Goal: Task Accomplishment & Management: Manage account settings

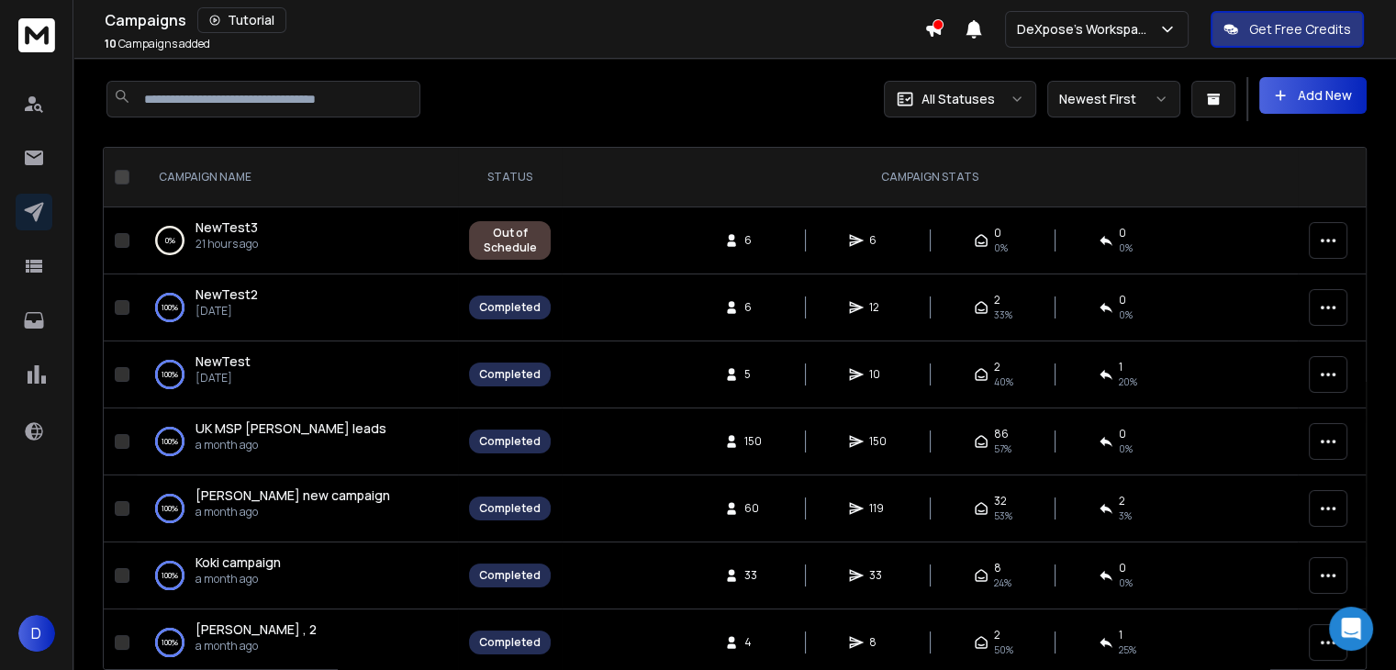
click at [509, 232] on div "Out of Schedule" at bounding box center [509, 240] width 61 height 29
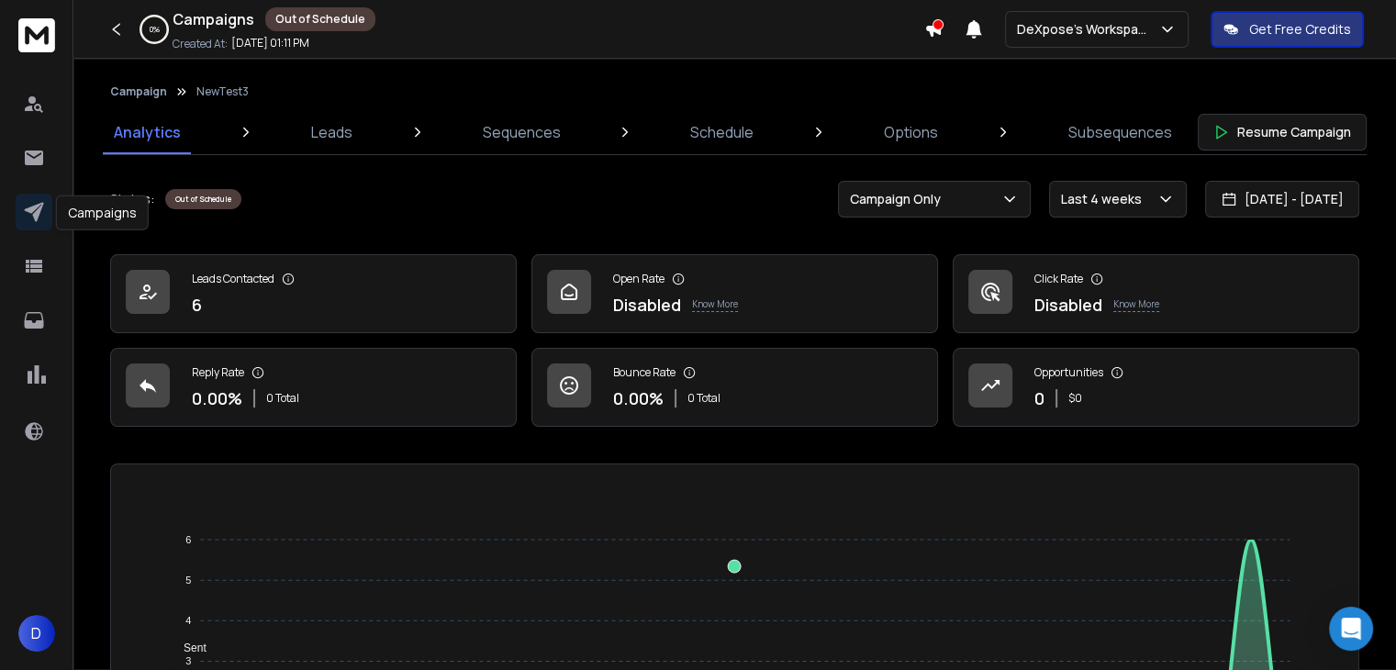
click at [41, 209] on icon at bounding box center [34, 212] width 22 height 22
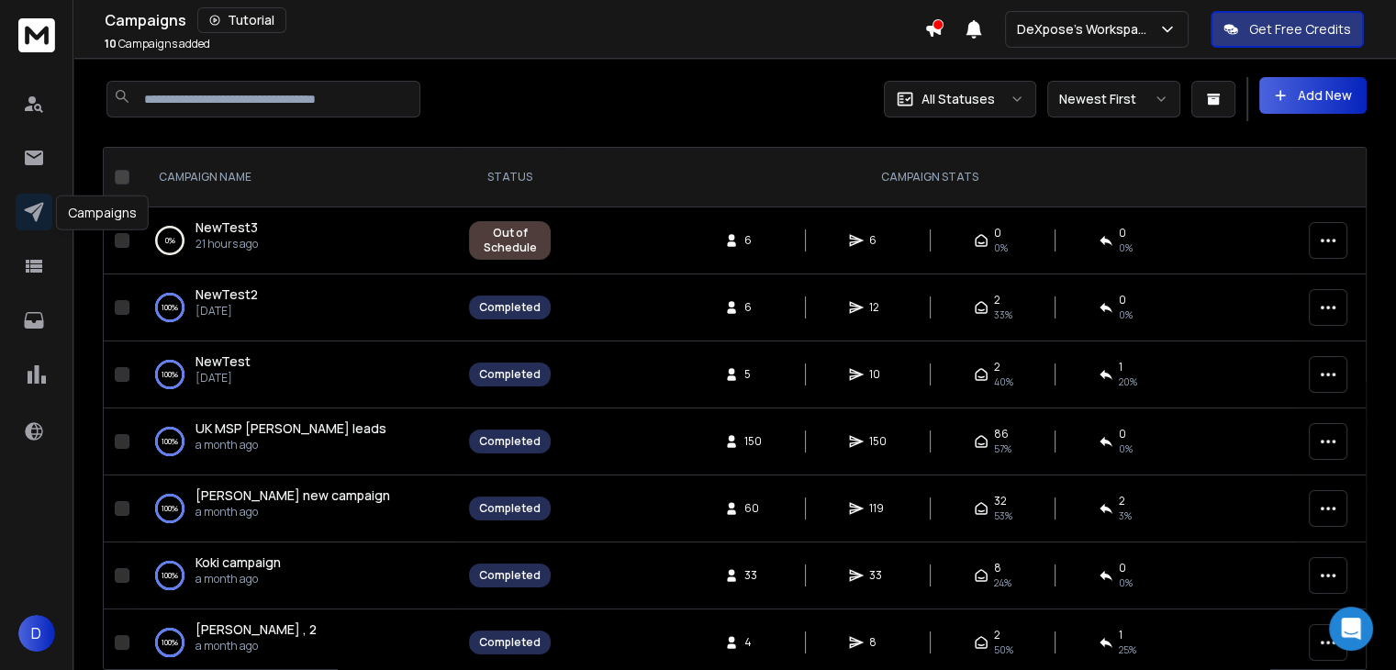
click at [338, 240] on div "0 % NewTest3 21 hours ago" at bounding box center [297, 240] width 285 height 44
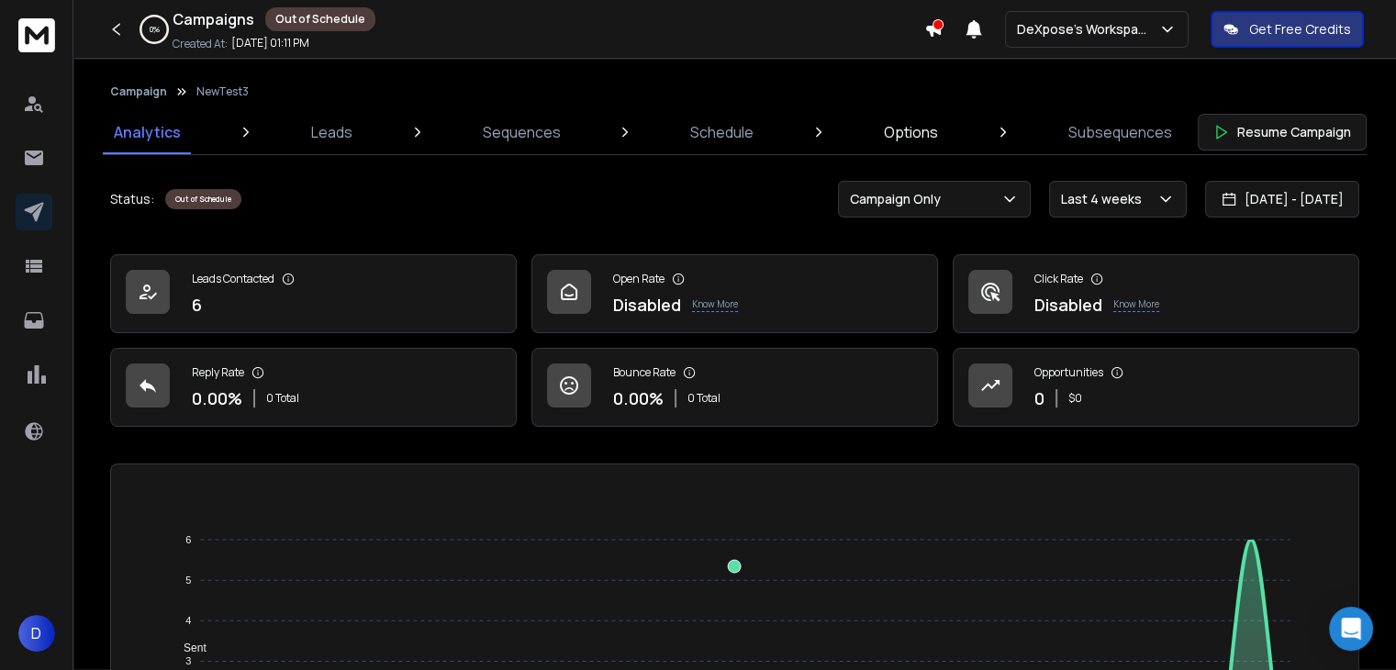
click at [905, 141] on p "Options" at bounding box center [911, 132] width 54 height 22
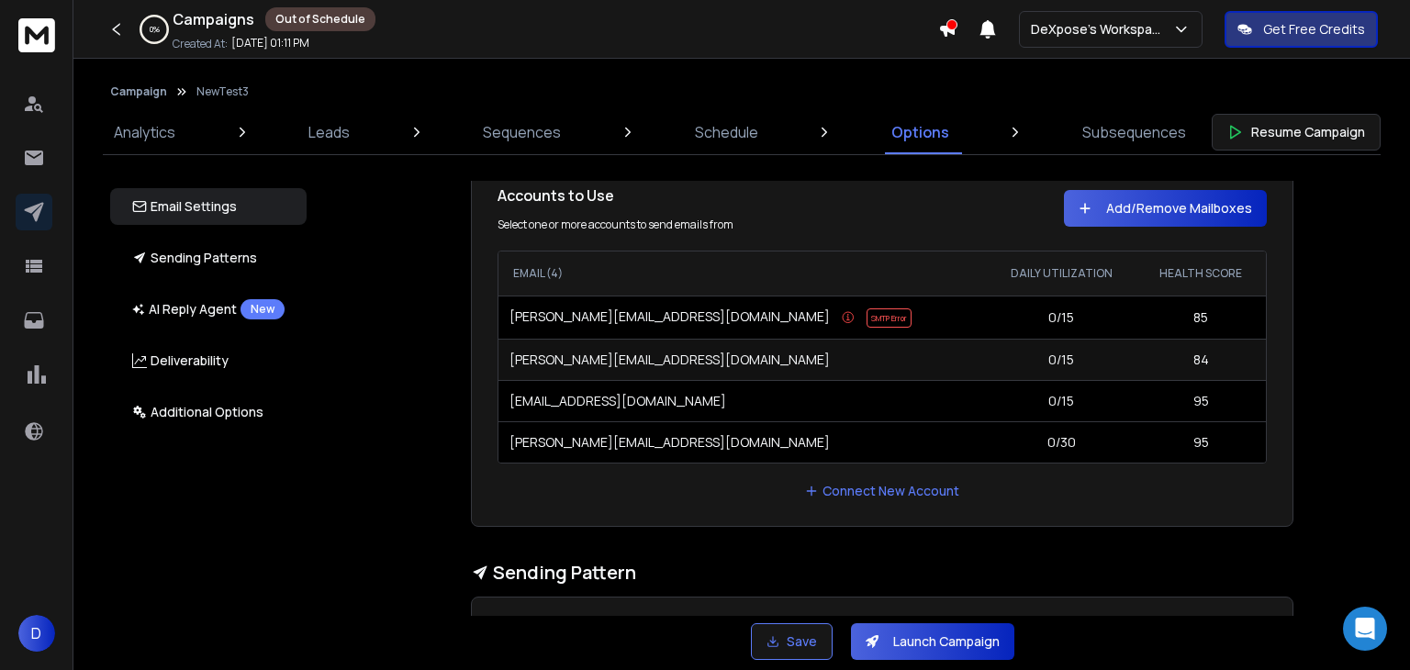
scroll to position [92, 0]
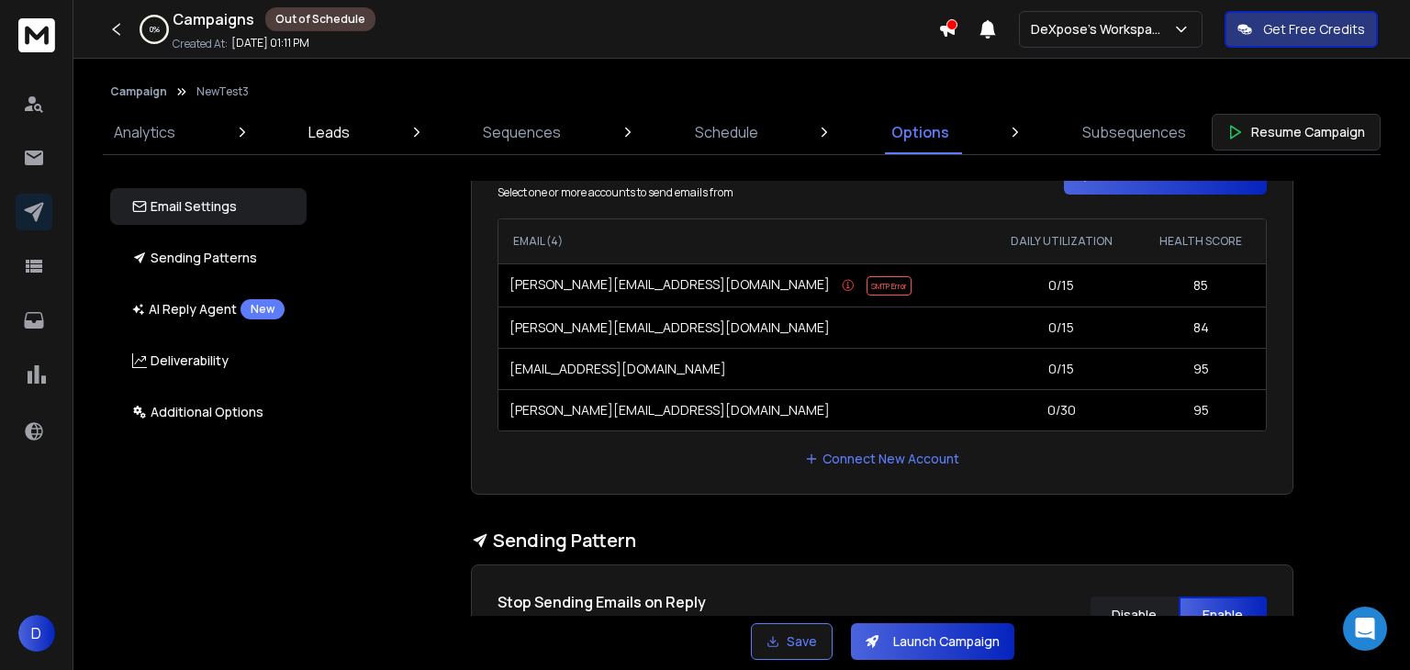
click at [338, 148] on link "Leads" at bounding box center [328, 132] width 63 height 44
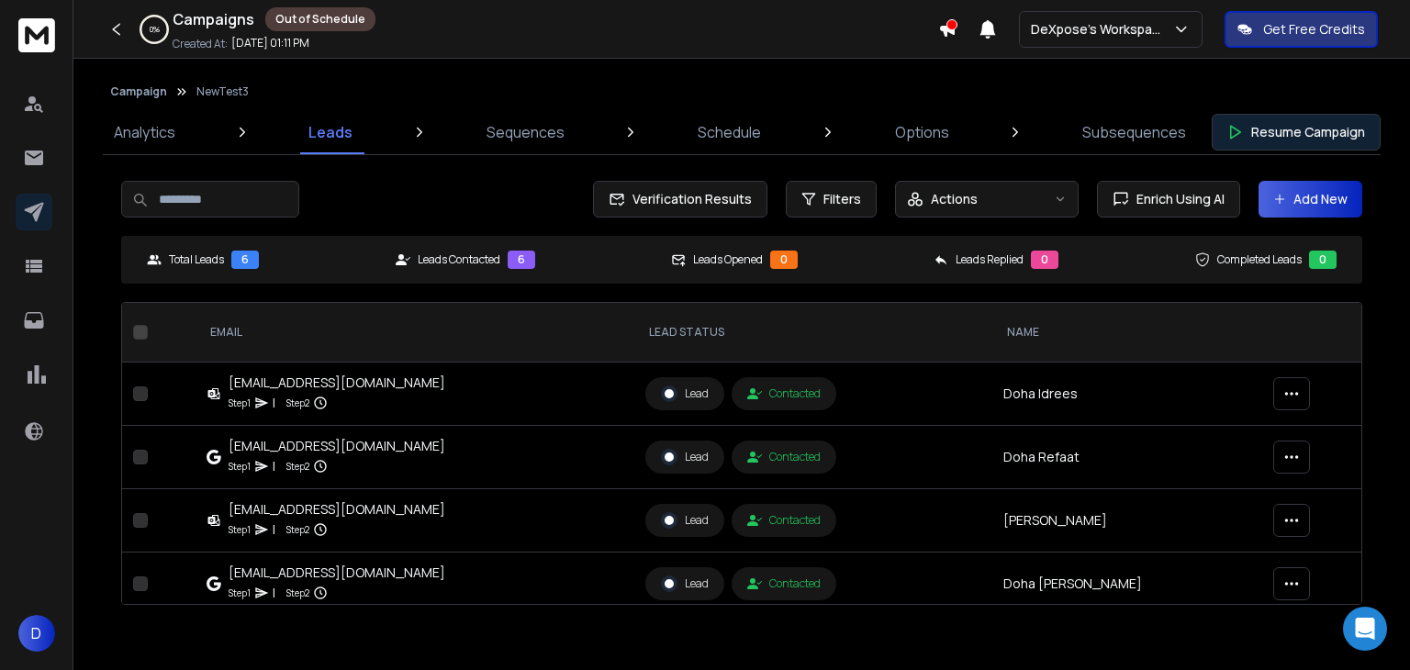
click at [1286, 146] on button "Resume Campaign" at bounding box center [1296, 132] width 169 height 37
click at [538, 127] on p "Sequences" at bounding box center [525, 132] width 78 height 22
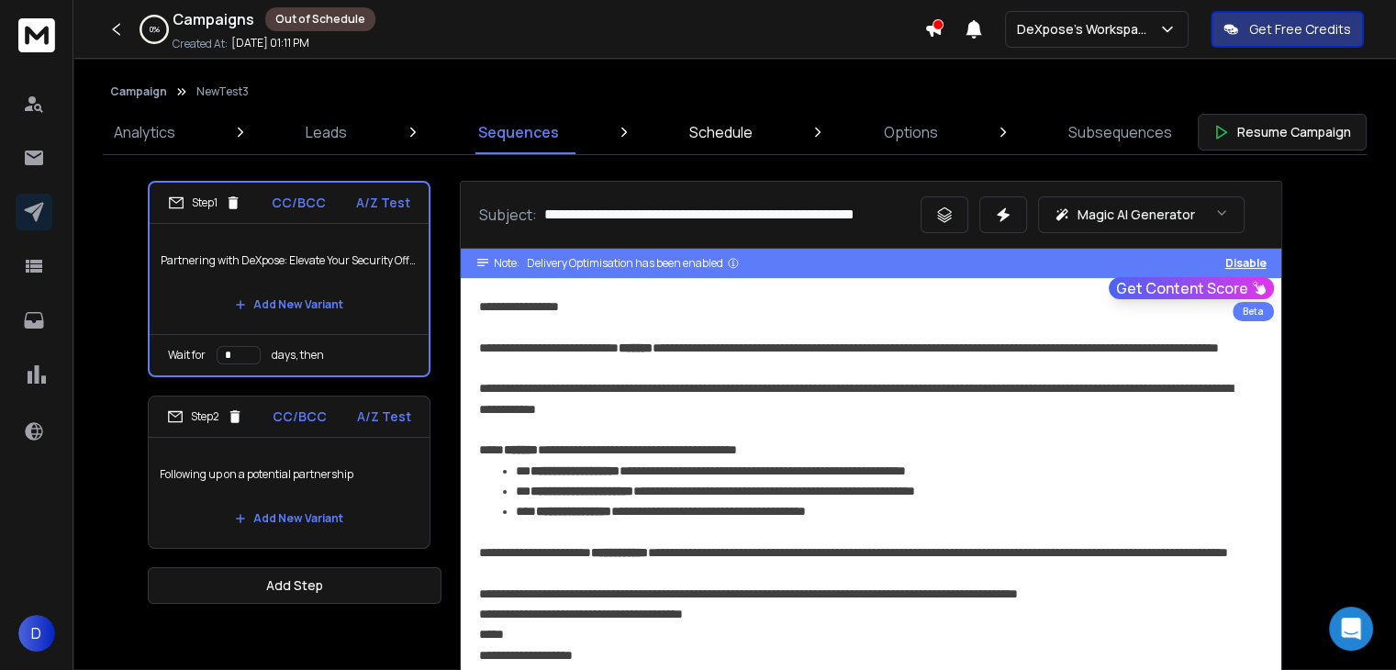
click at [698, 127] on p "Schedule" at bounding box center [720, 132] width 63 height 22
click at [697, 127] on p "Schedule" at bounding box center [720, 132] width 63 height 22
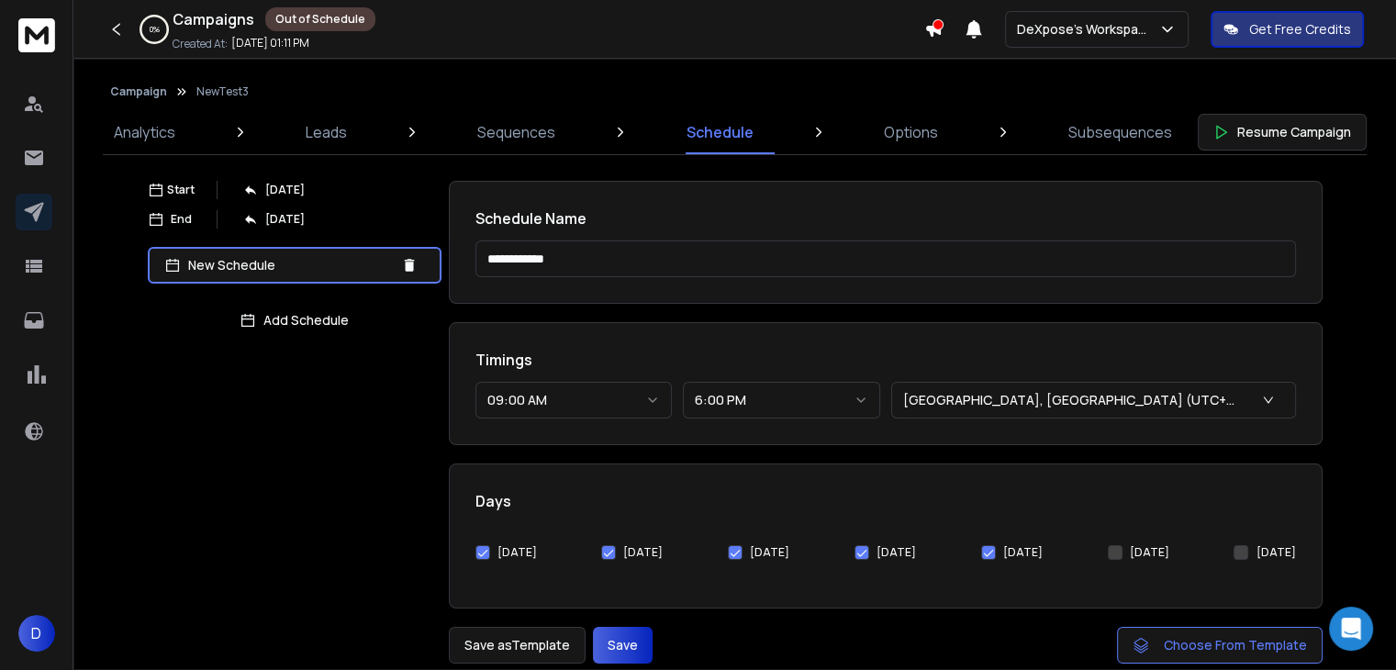
click at [303, 215] on p "[DATE]" at bounding box center [284, 219] width 39 height 15
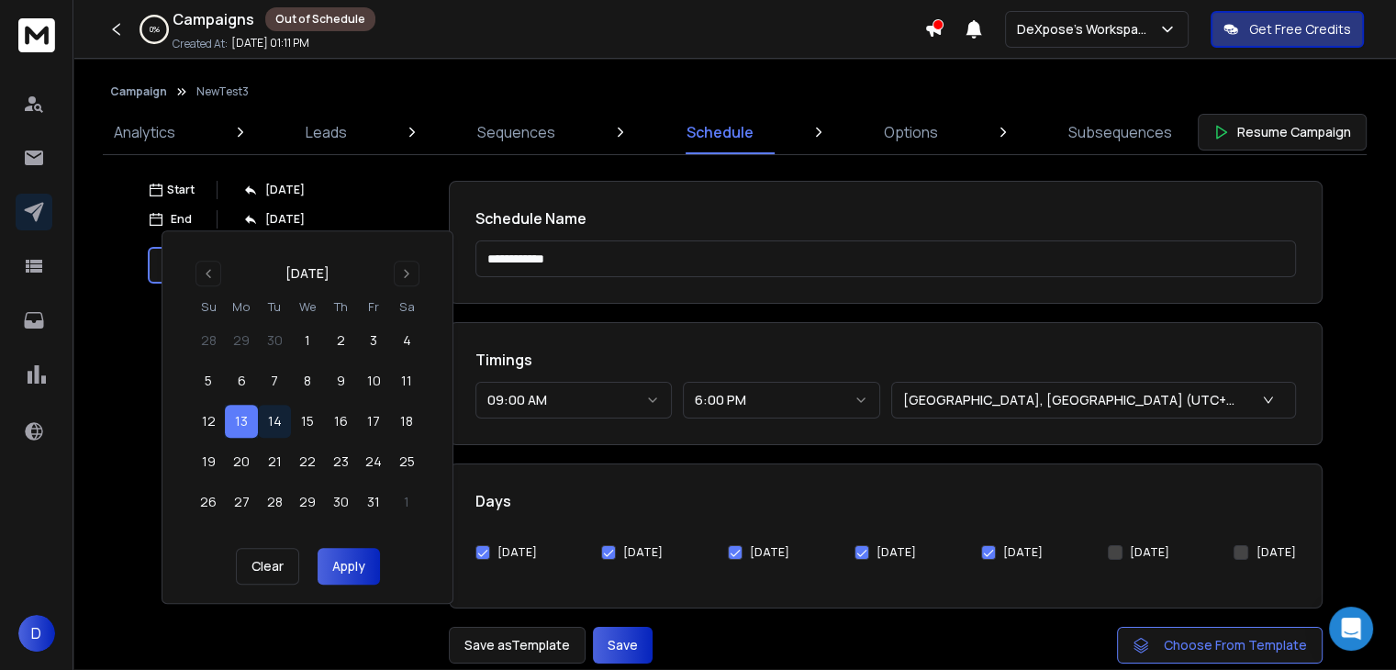
click at [280, 427] on button "14" at bounding box center [274, 421] width 33 height 33
click at [341, 572] on button "Apply" at bounding box center [349, 566] width 62 height 37
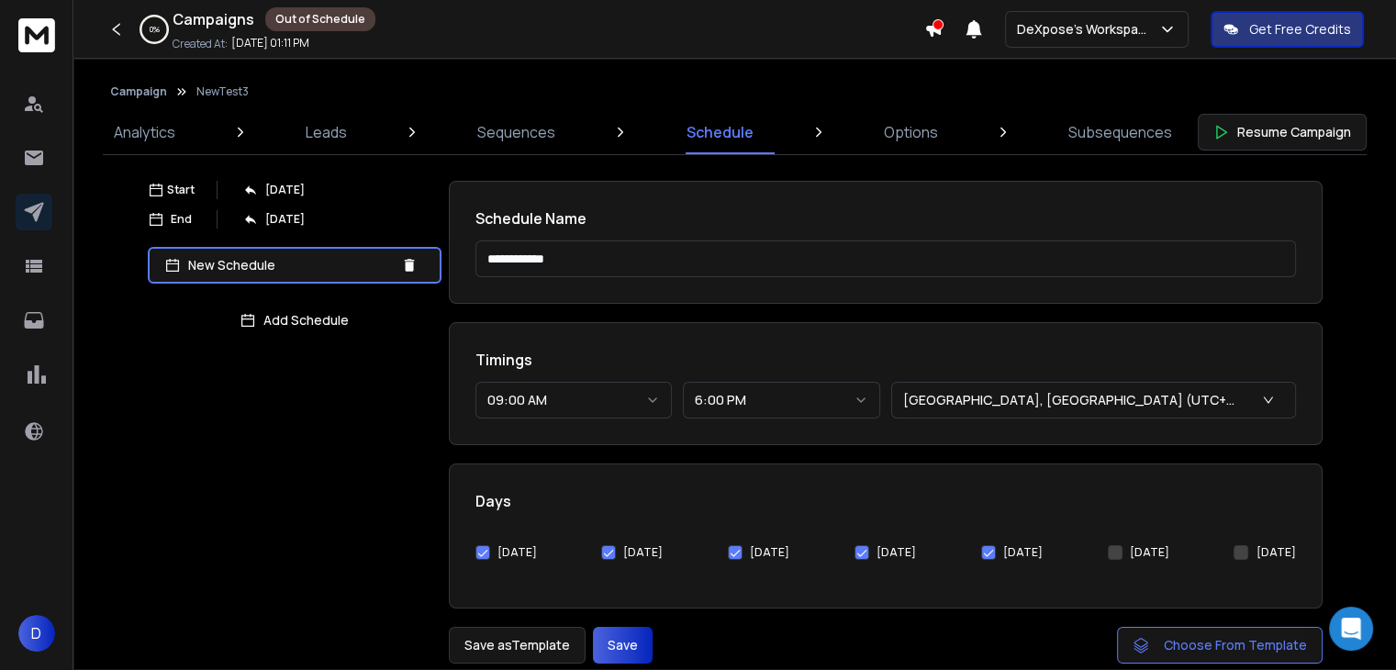
drag, startPoint x: 341, startPoint y: 572, endPoint x: 306, endPoint y: 408, distance: 168.0
click at [306, 408] on div "**********" at bounding box center [735, 422] width 1175 height 483
click at [1295, 122] on button "Resume Campaign" at bounding box center [1282, 132] width 169 height 37
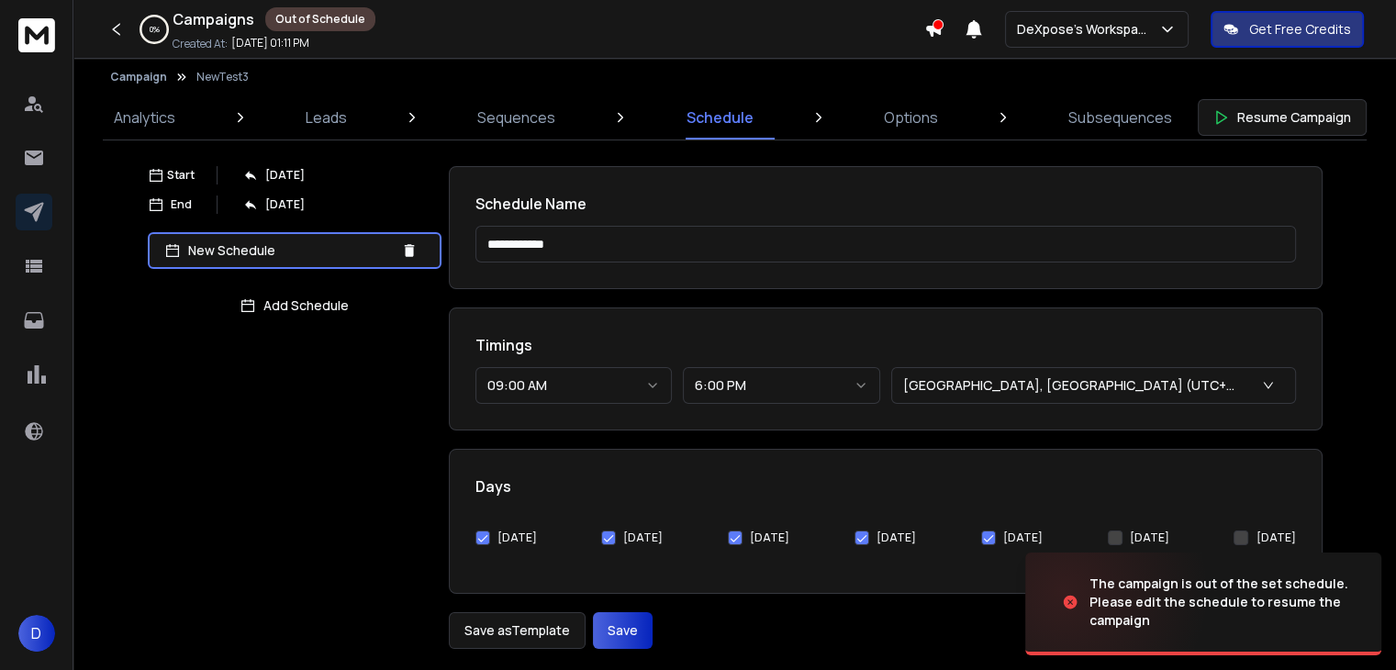
scroll to position [18, 0]
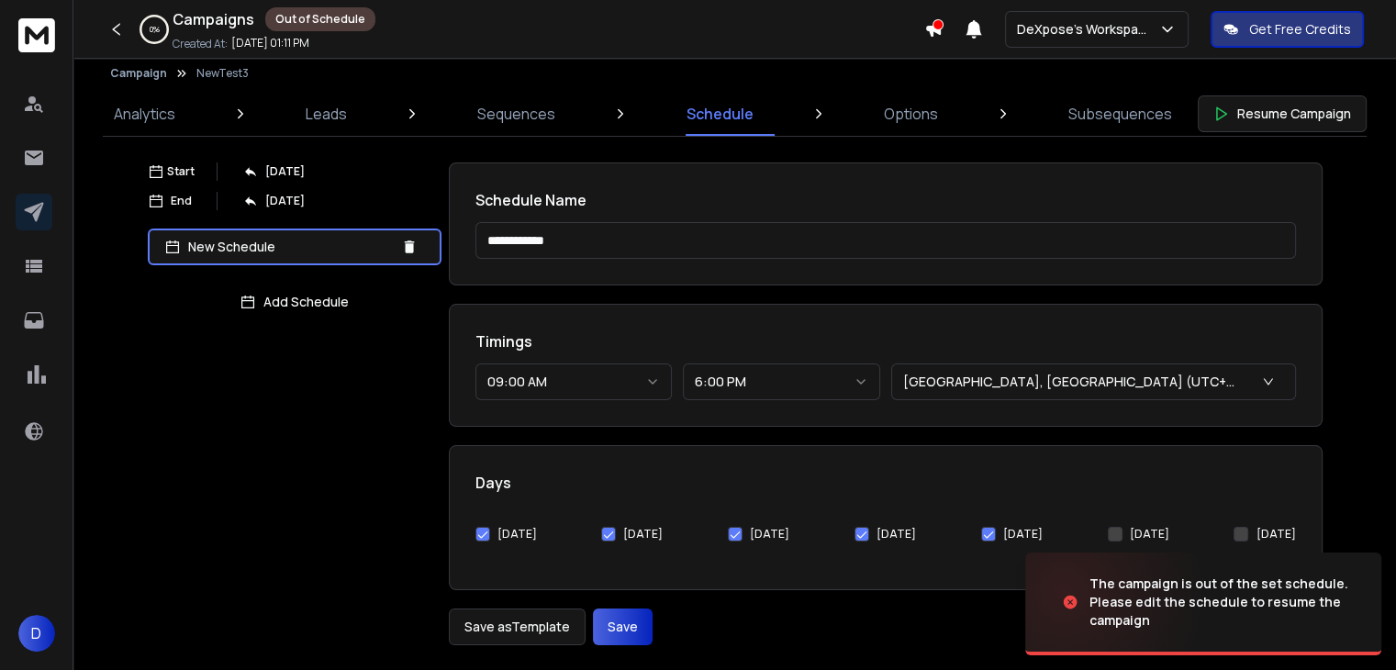
click at [305, 173] on p "[DATE]" at bounding box center [284, 171] width 39 height 15
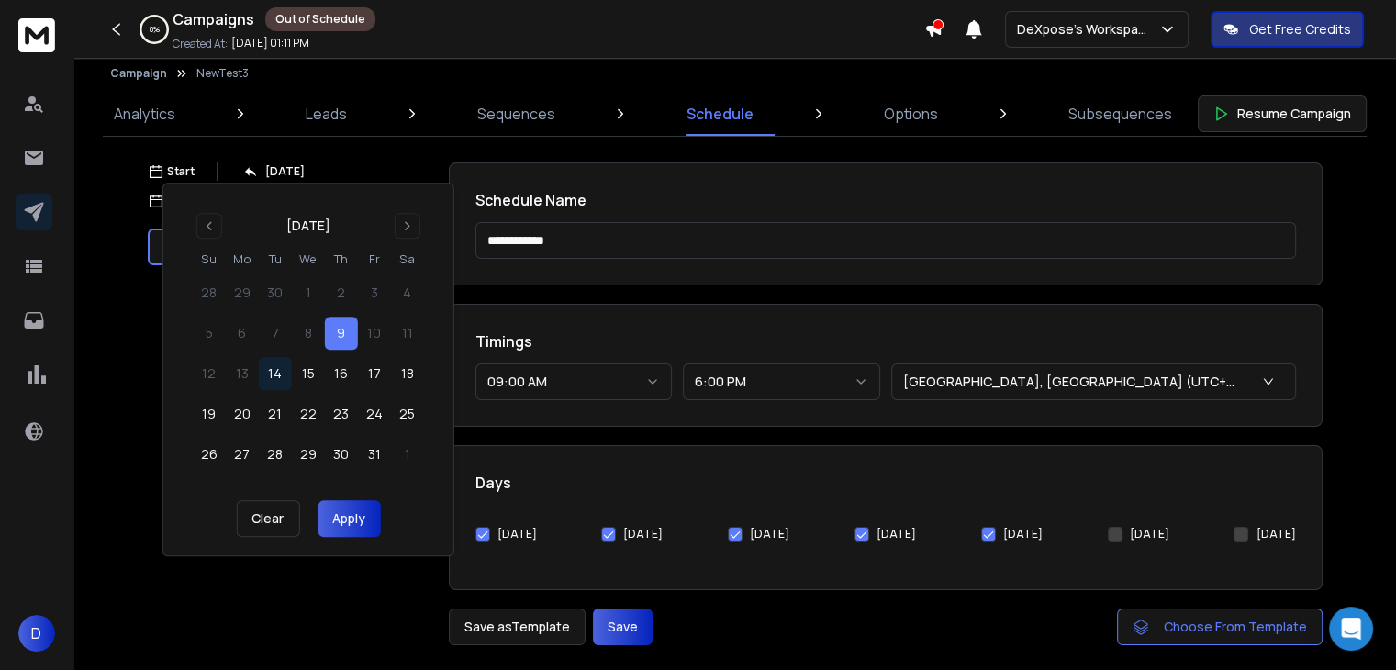
click at [143, 339] on div "**********" at bounding box center [735, 403] width 1264 height 497
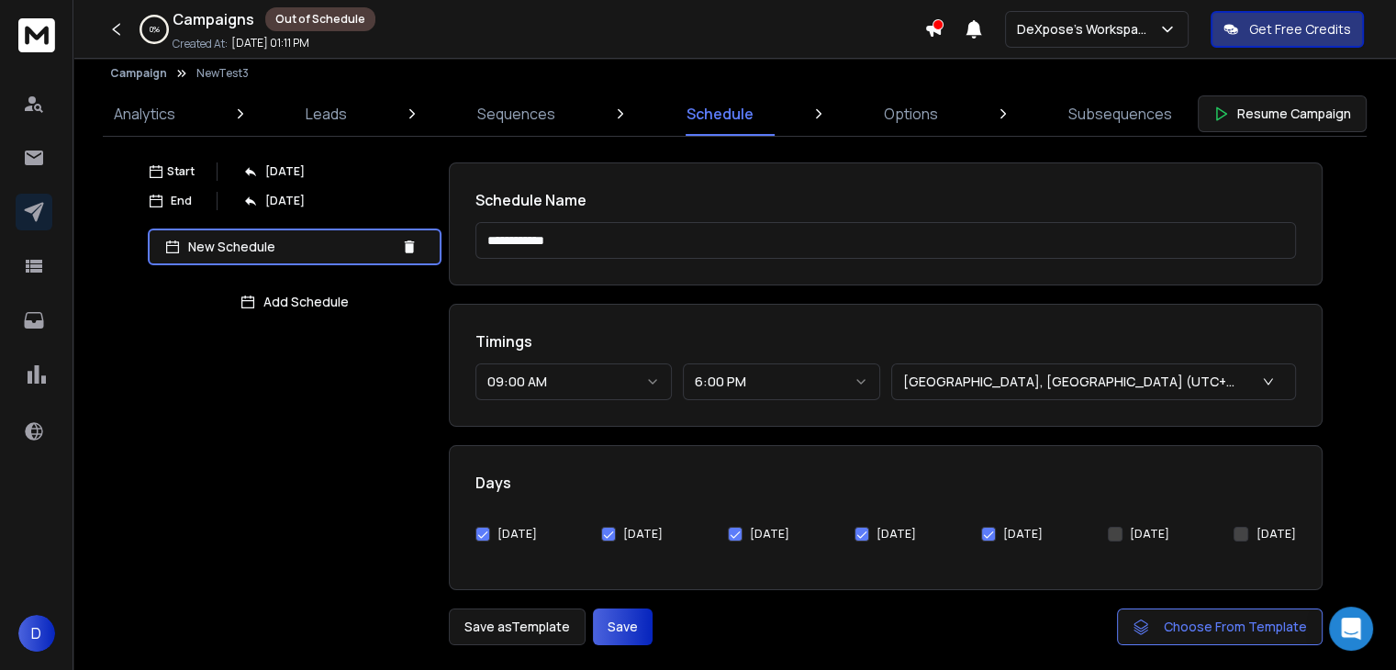
click at [305, 199] on p "[DATE]" at bounding box center [284, 201] width 39 height 15
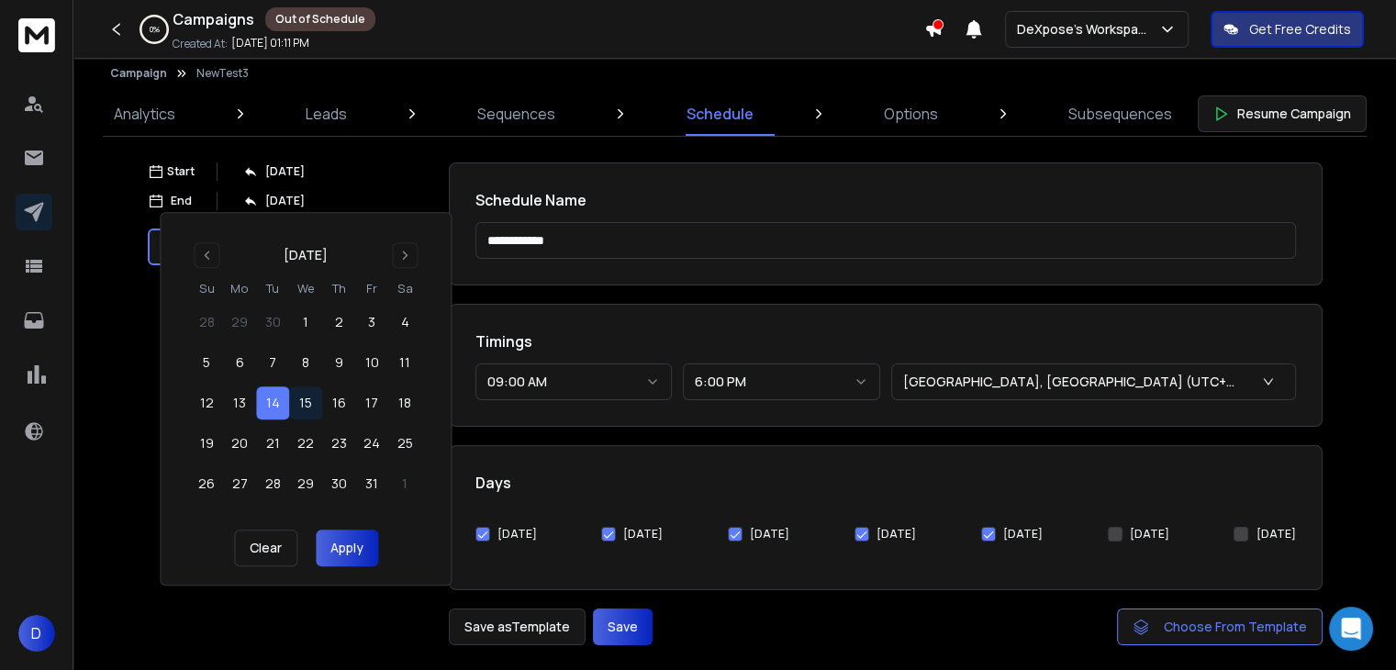
click at [303, 400] on button "15" at bounding box center [305, 402] width 33 height 33
click at [338, 542] on button "Apply" at bounding box center [347, 548] width 62 height 37
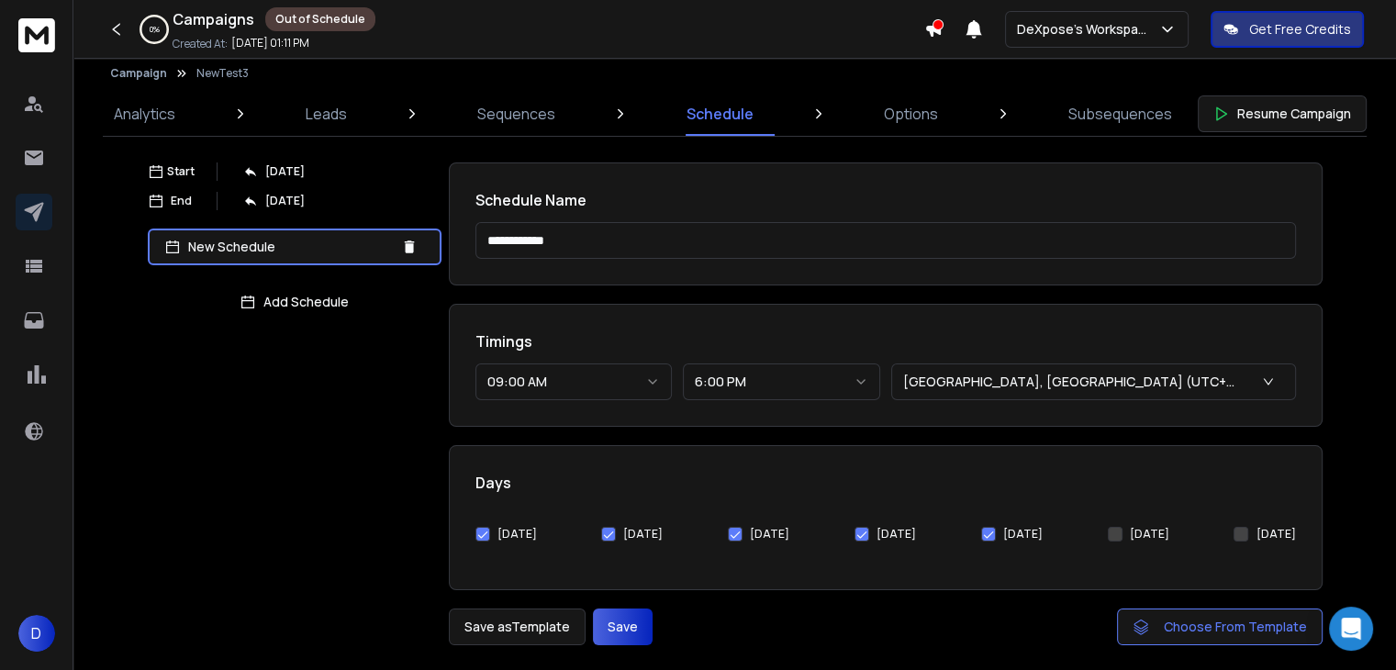
click at [624, 641] on button "Save" at bounding box center [623, 627] width 60 height 37
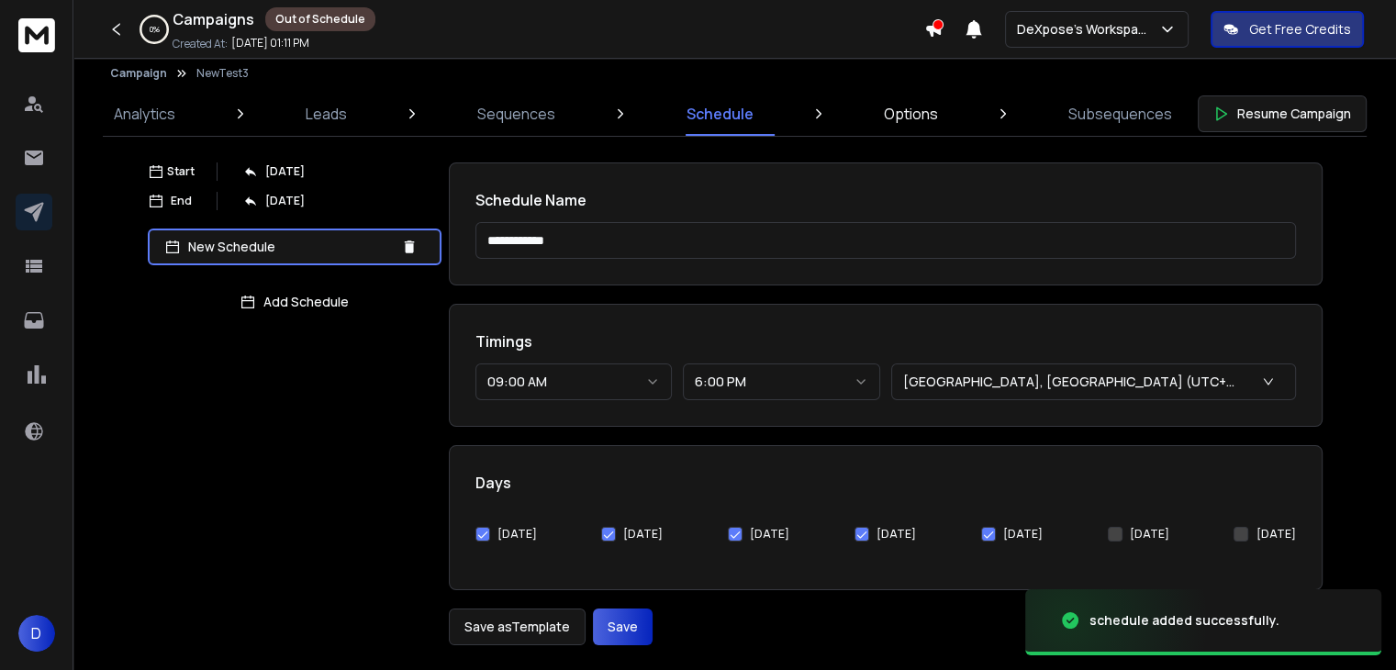
click at [918, 115] on p "Options" at bounding box center [911, 114] width 54 height 22
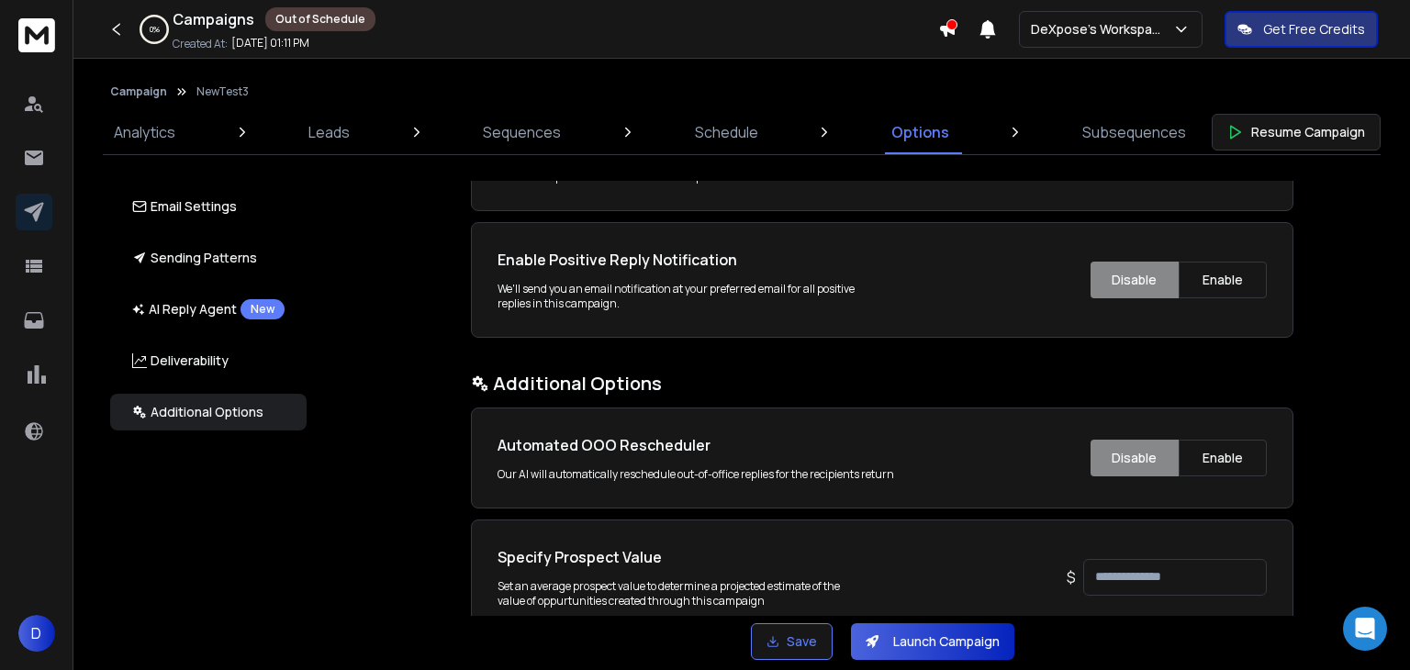
scroll to position [3484, 0]
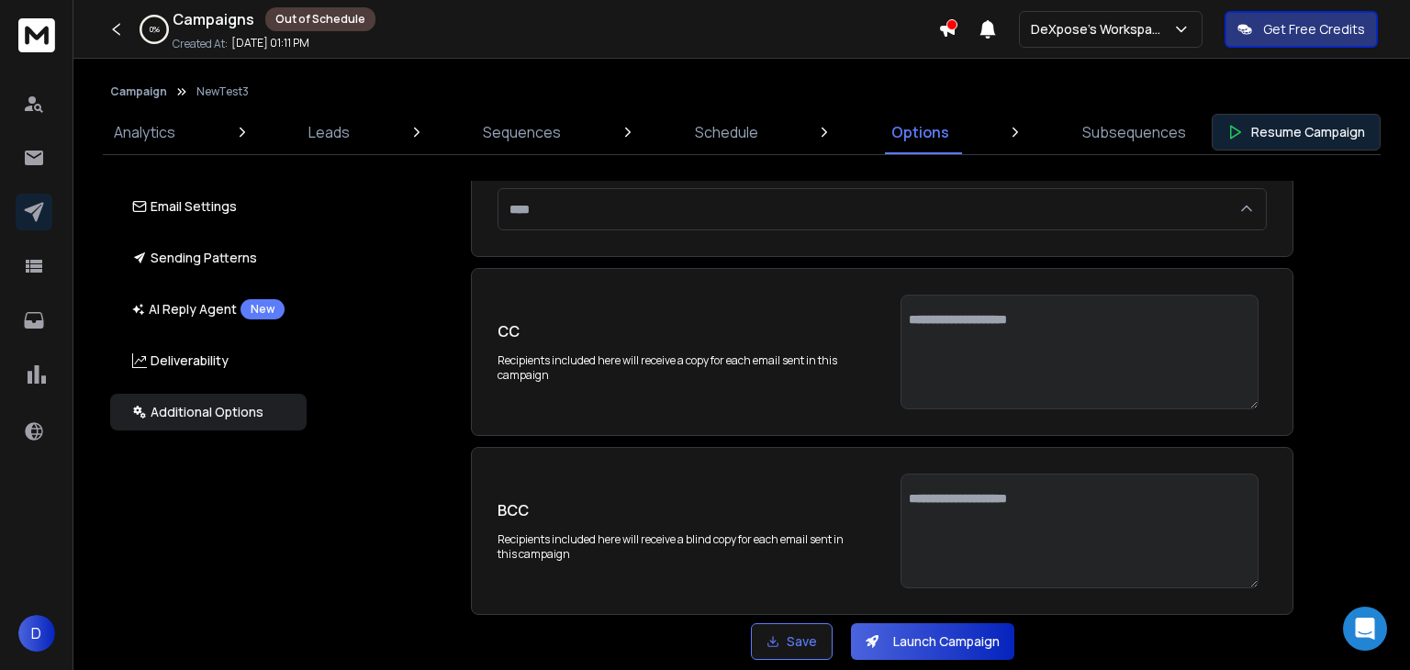
click at [1281, 142] on button "Resume Campaign" at bounding box center [1296, 132] width 169 height 37
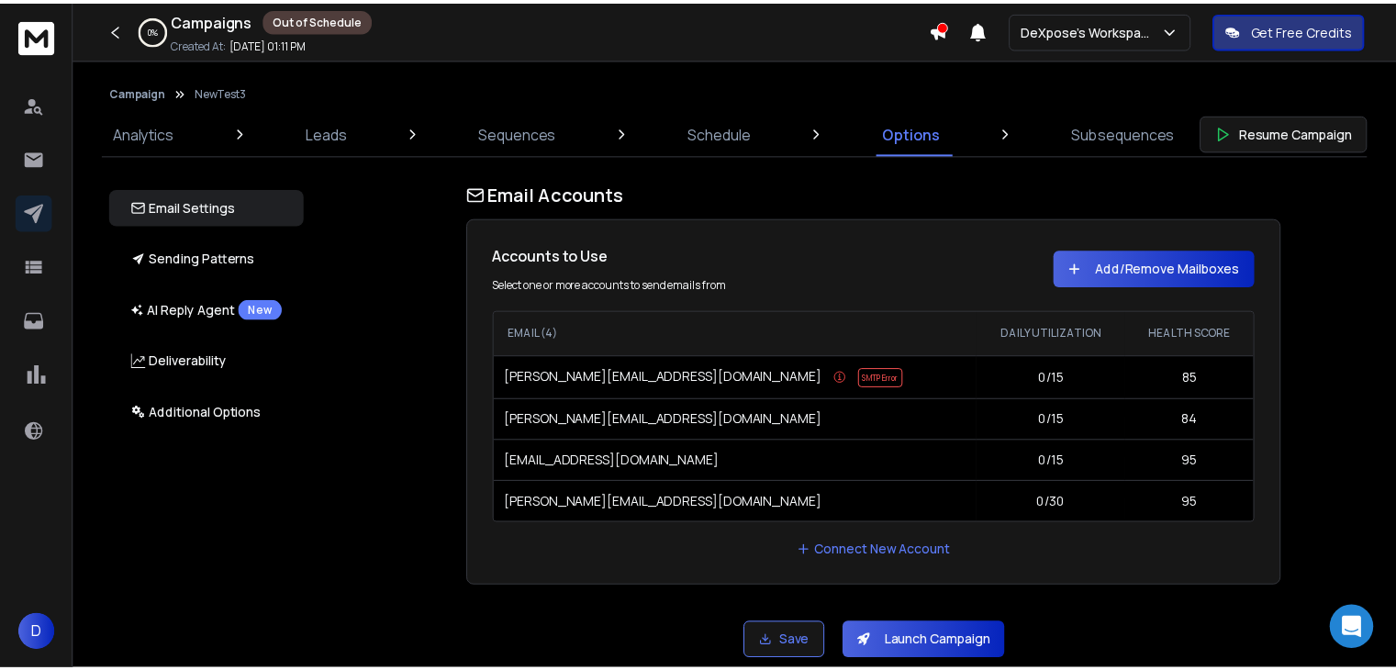
scroll to position [734, 0]
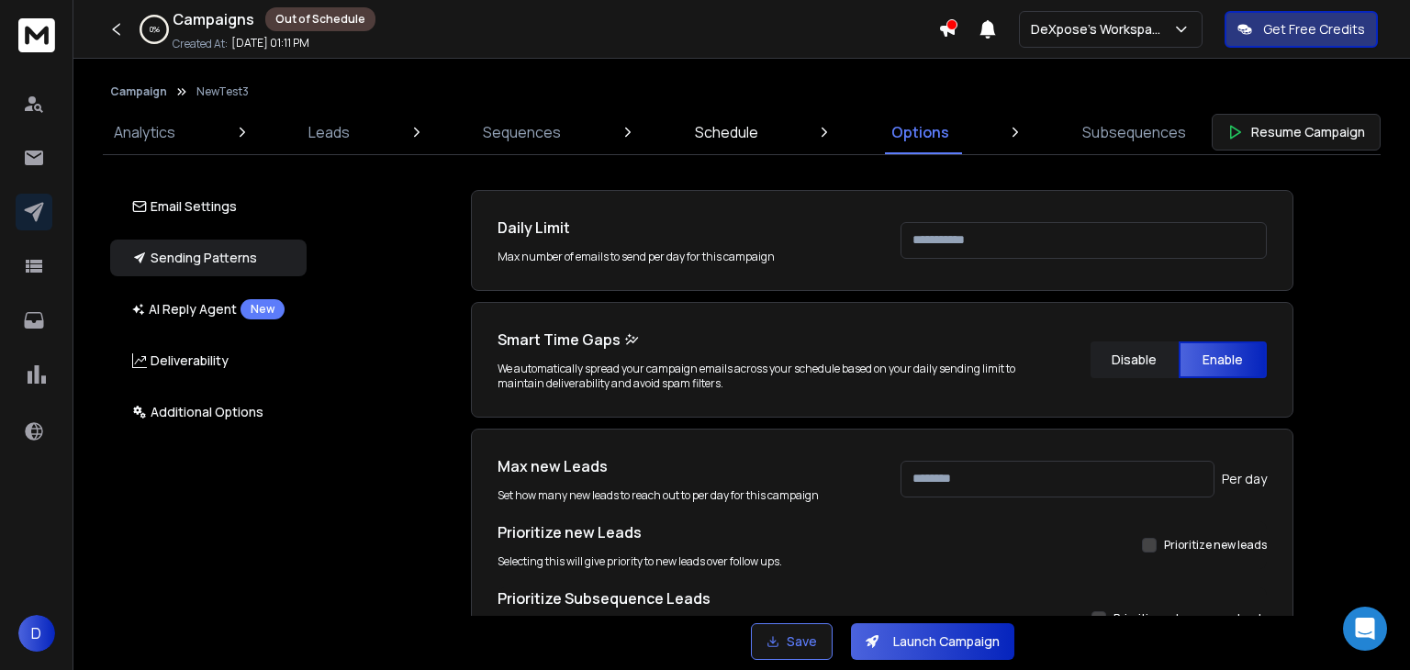
click at [756, 118] on link "Schedule" at bounding box center [726, 132] width 85 height 44
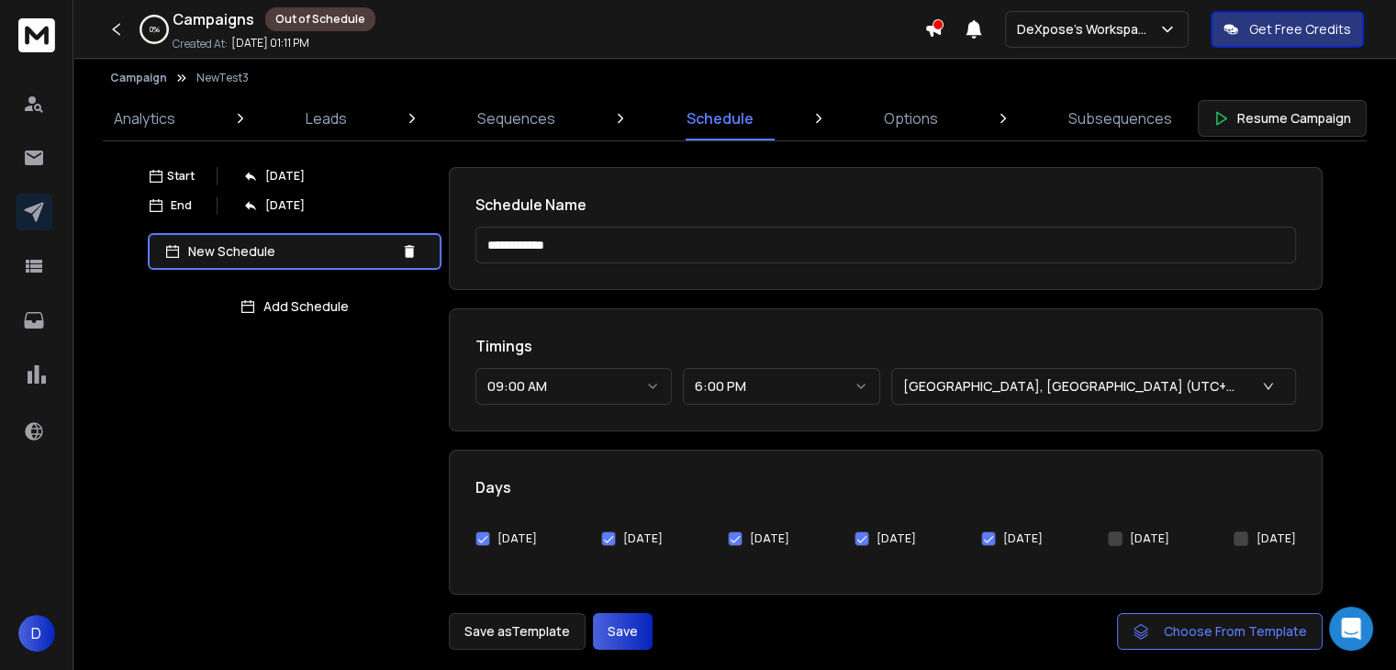
scroll to position [18, 0]
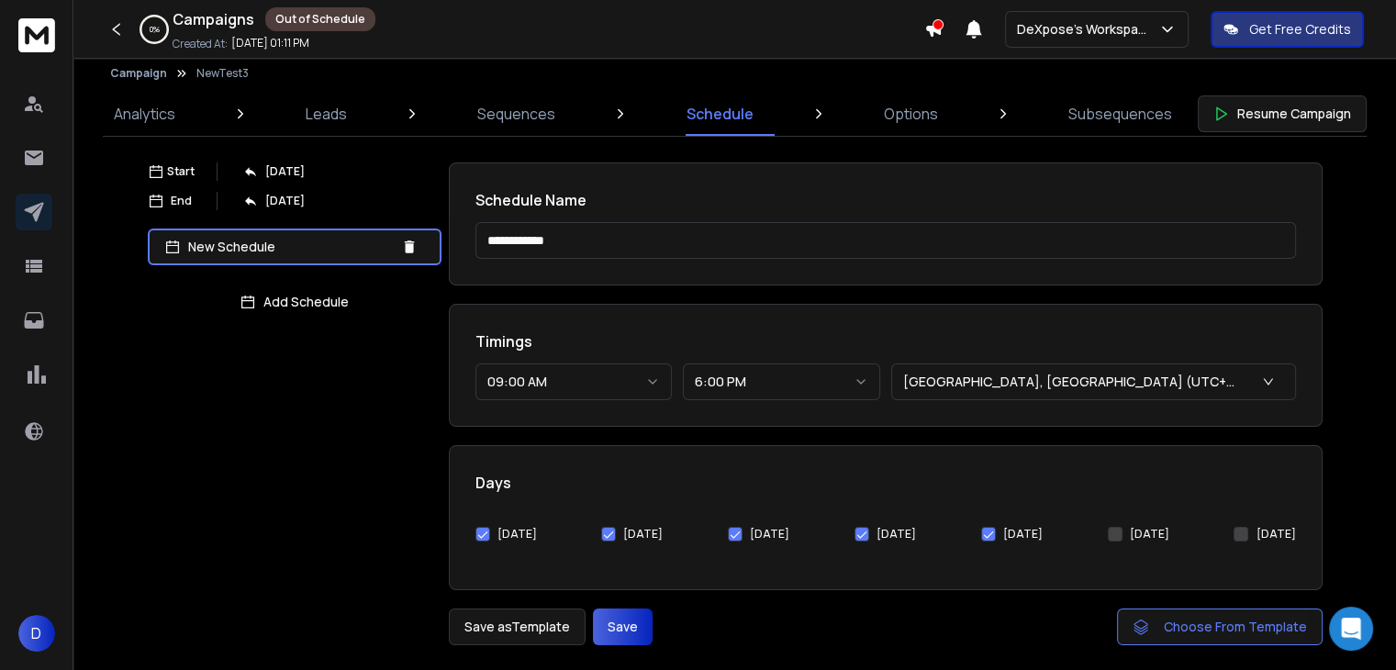
click at [635, 624] on button "Save" at bounding box center [623, 627] width 60 height 37
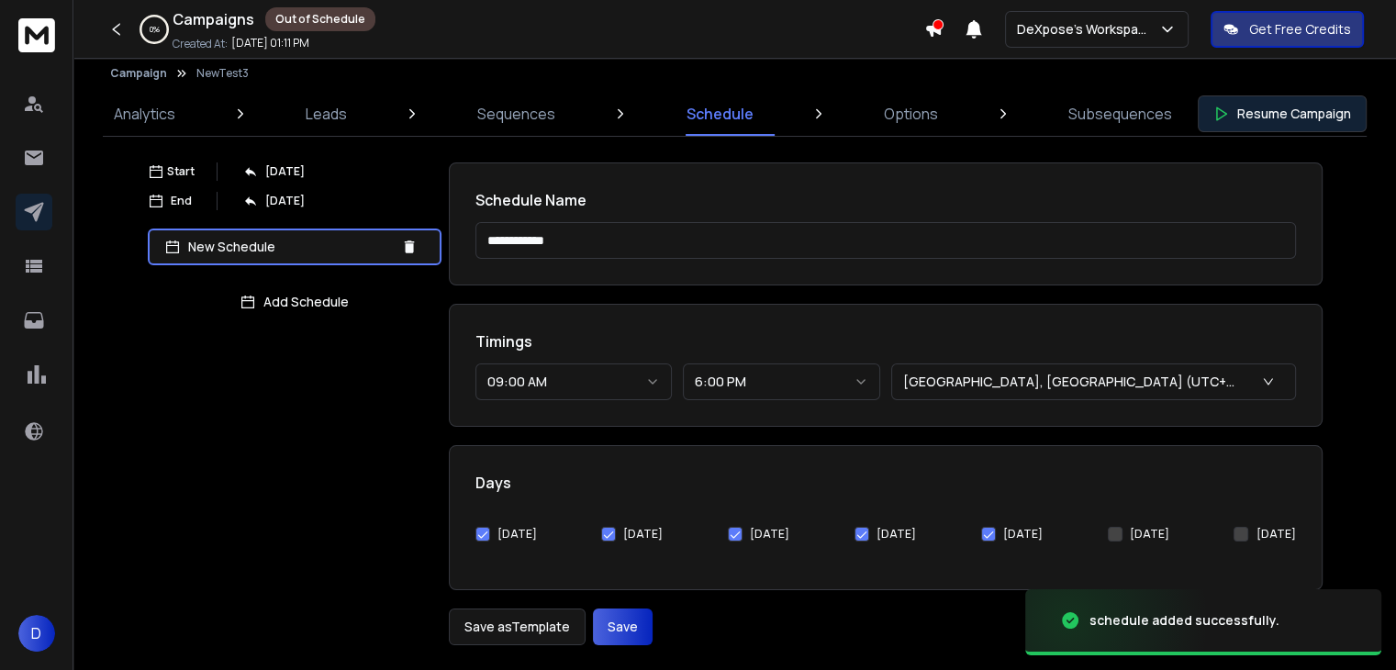
click at [1277, 96] on button "Resume Campaign" at bounding box center [1282, 113] width 169 height 37
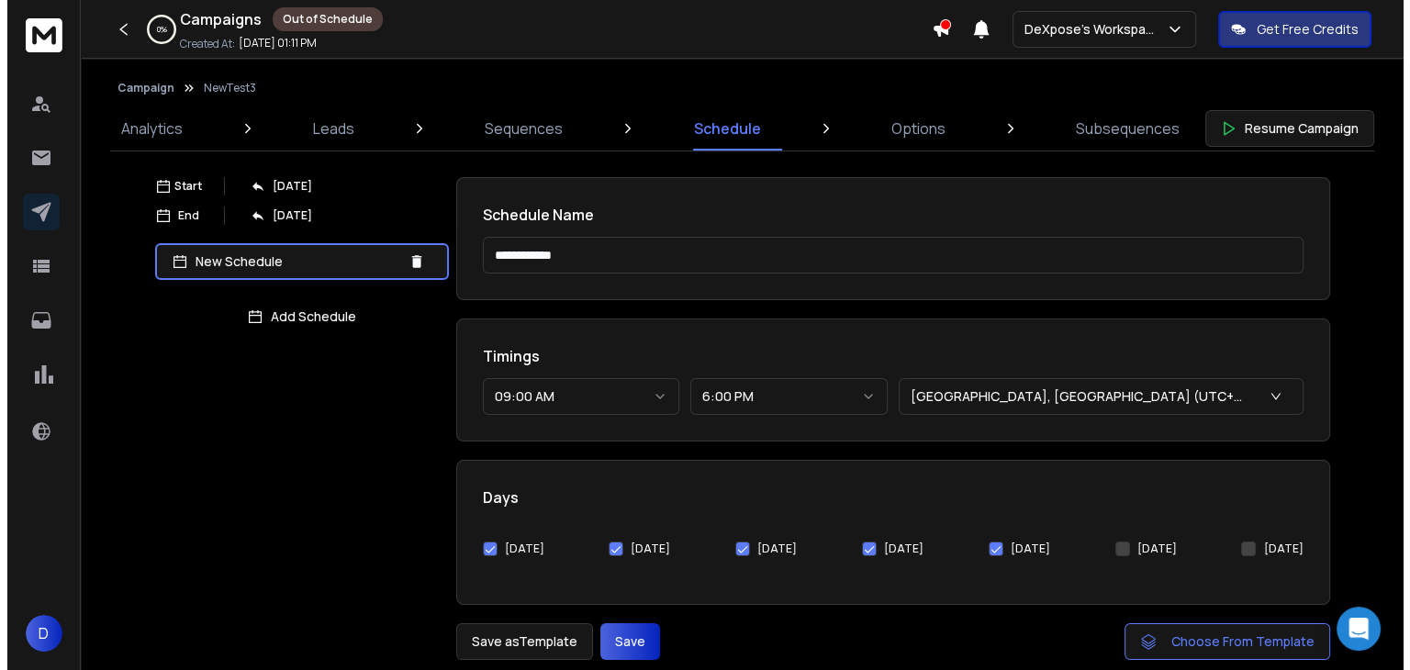
scroll to position [0, 0]
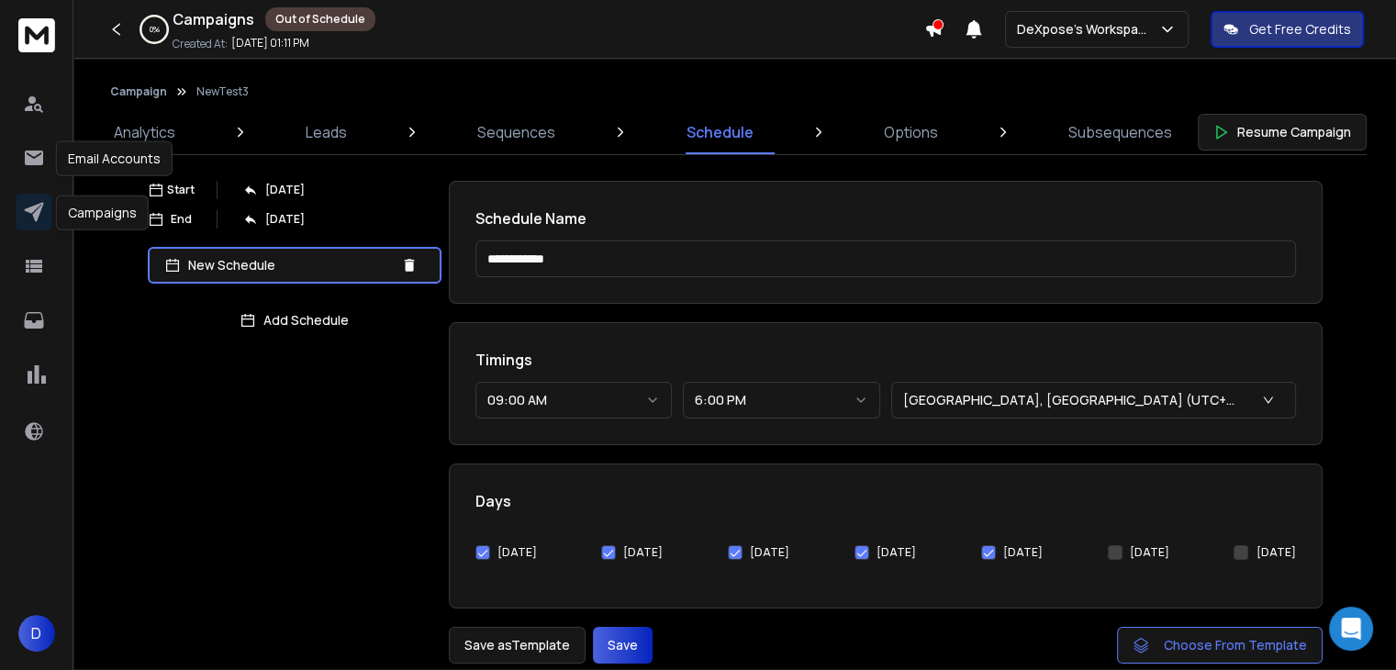
click at [31, 210] on icon at bounding box center [33, 212] width 19 height 19
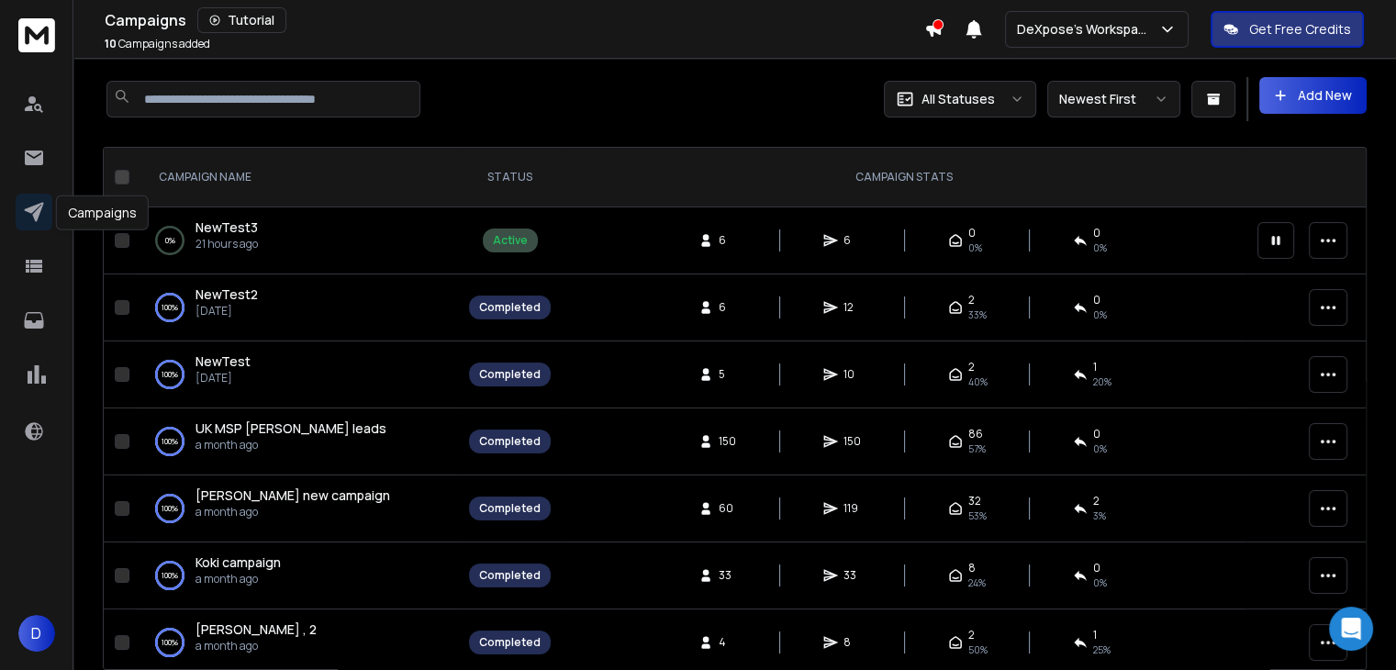
click at [246, 227] on span "NewTest3" at bounding box center [227, 226] width 62 height 17
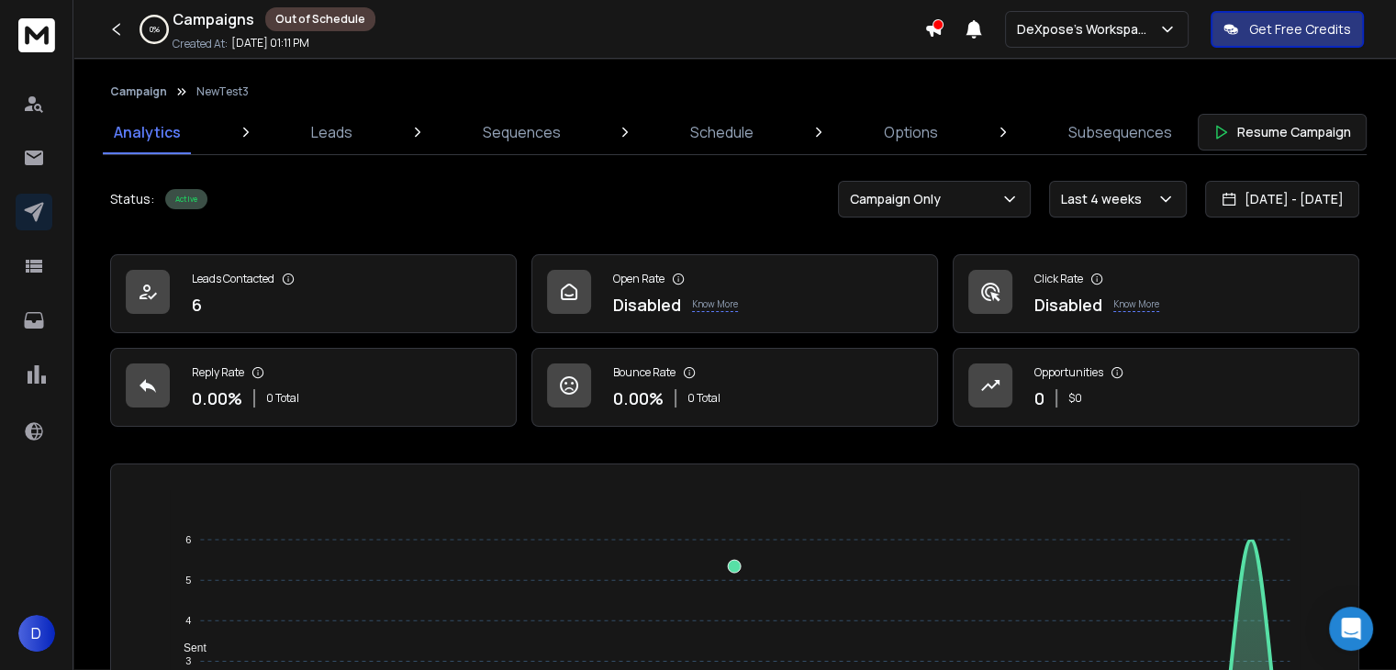
click at [866, 129] on div "Analytics Leads Sequences Schedule Options Subsequences" at bounding box center [643, 132] width 1080 height 44
click at [900, 130] on p "Options" at bounding box center [911, 132] width 54 height 22
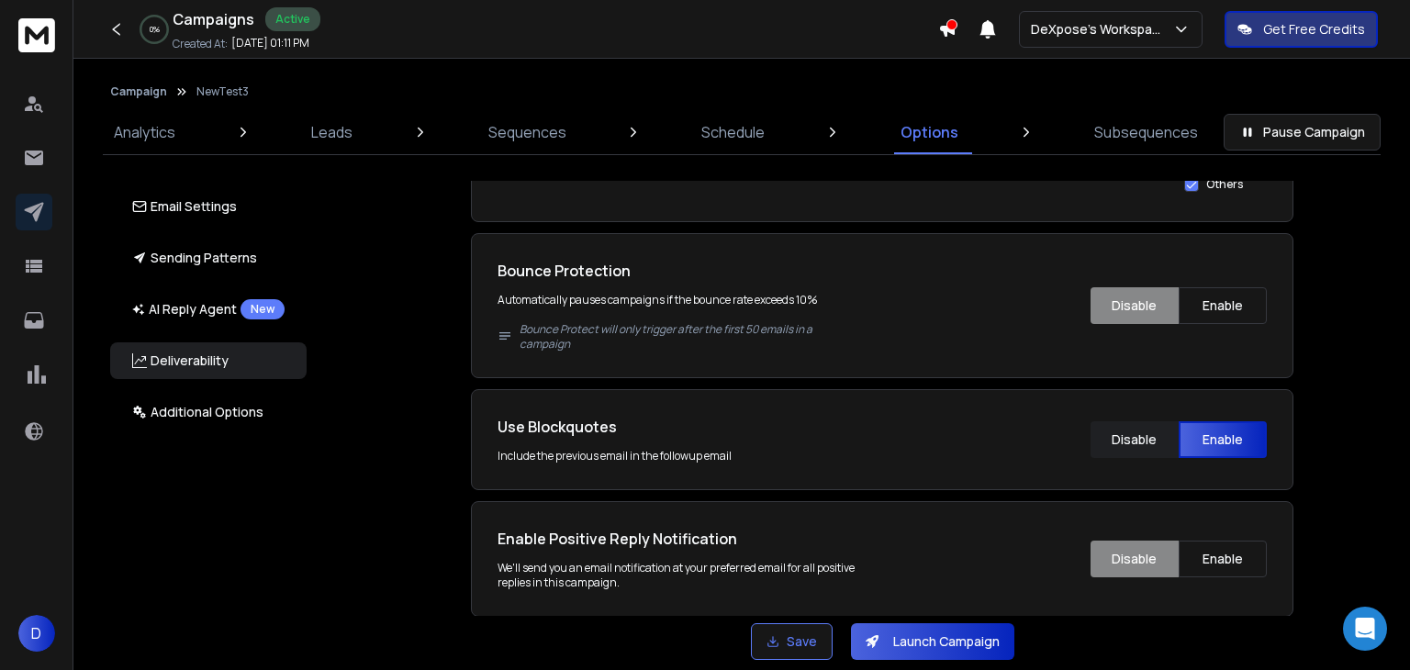
scroll to position [2016, 0]
